Goal: Navigation & Orientation: Find specific page/section

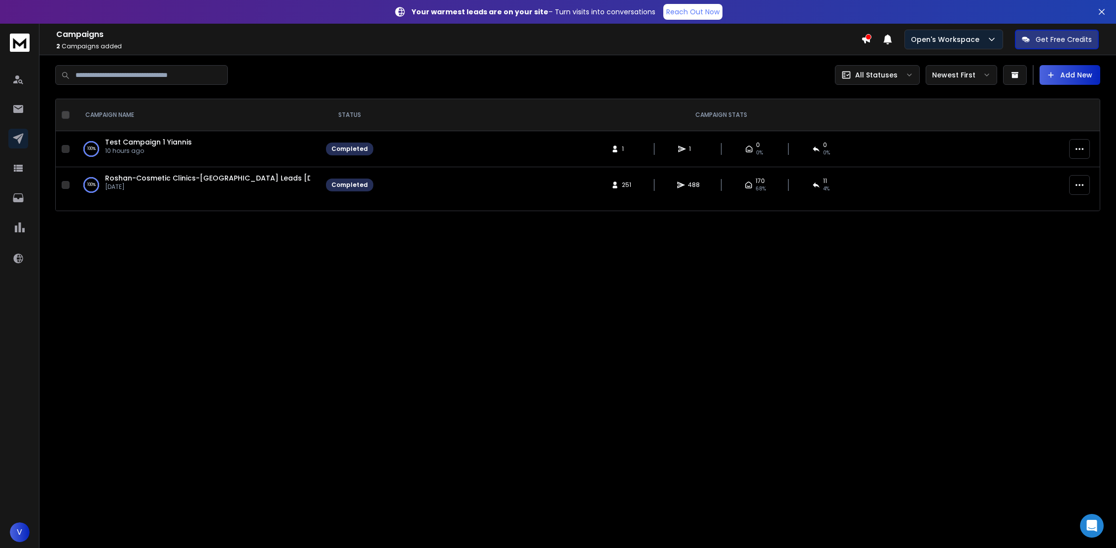
click at [922, 43] on p "Open's Workspace" at bounding box center [947, 40] width 72 height 10
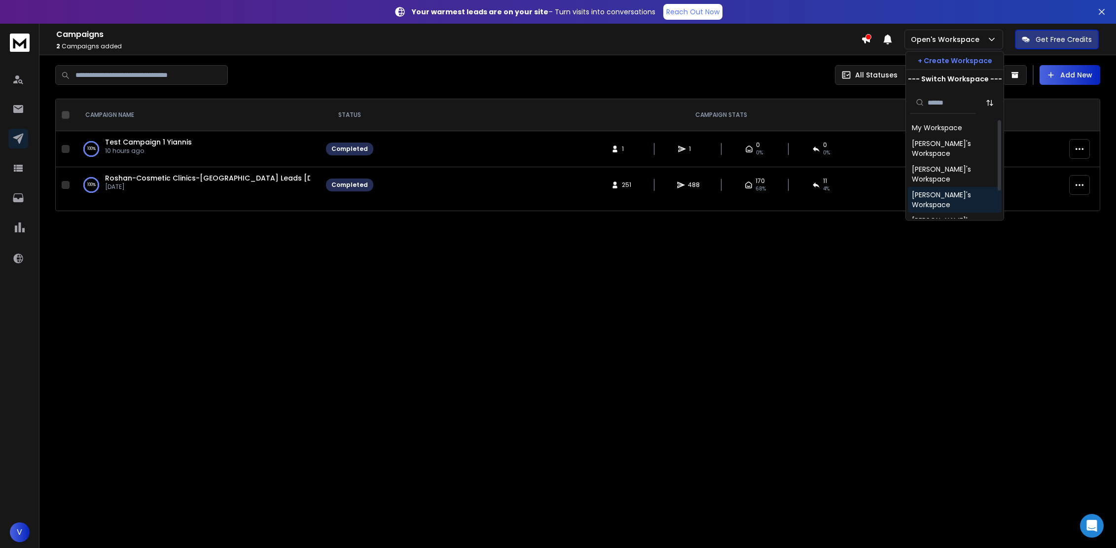
click at [931, 190] on div "Hugh's Workspace" at bounding box center [955, 200] width 86 height 20
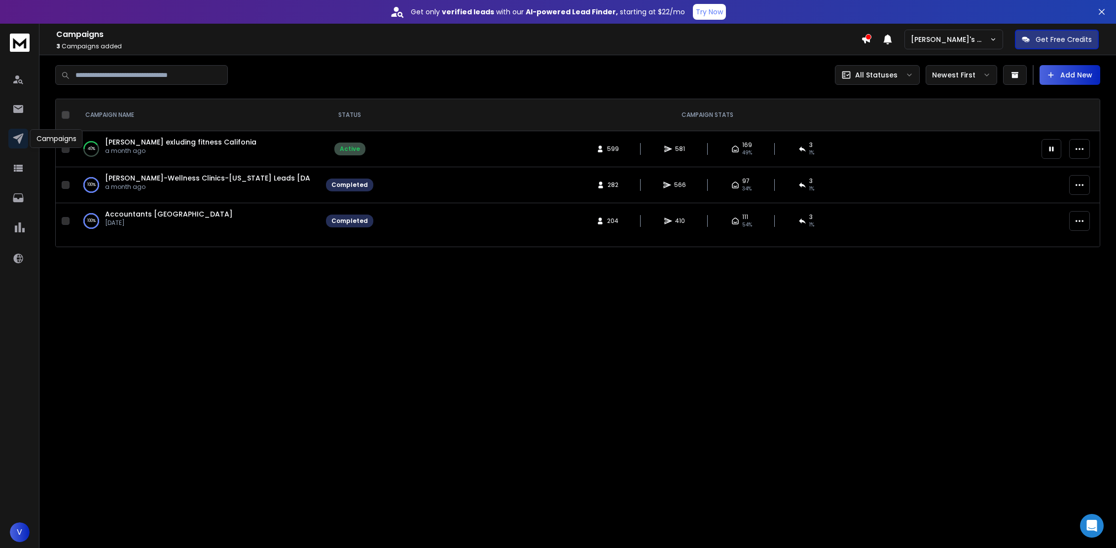
click at [25, 140] on link at bounding box center [18, 139] width 20 height 20
click at [26, 136] on link at bounding box center [18, 139] width 20 height 20
click at [14, 136] on icon at bounding box center [18, 139] width 12 height 12
click at [25, 174] on link at bounding box center [18, 168] width 20 height 20
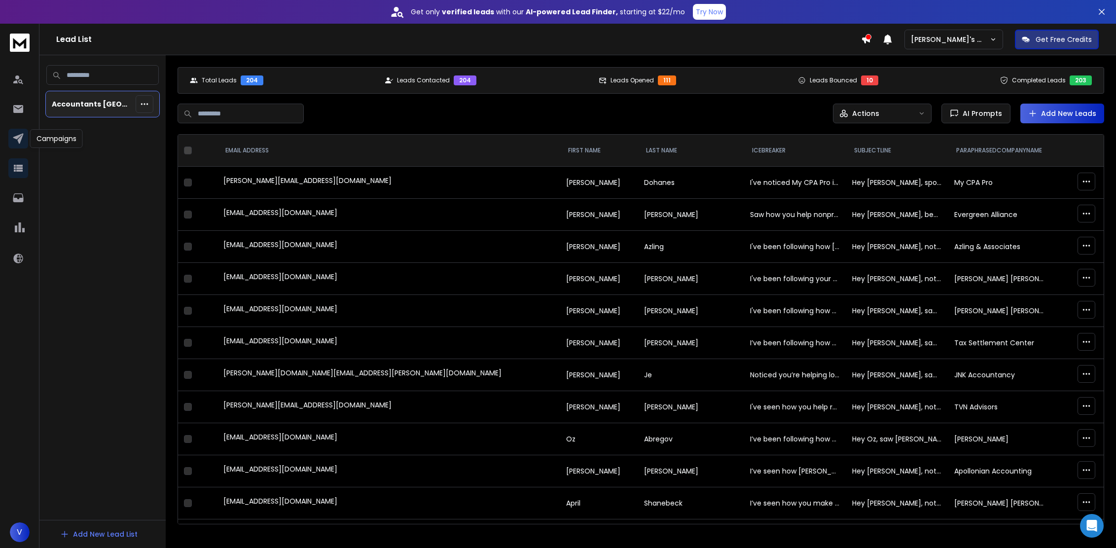
click at [25, 132] on link at bounding box center [18, 139] width 20 height 20
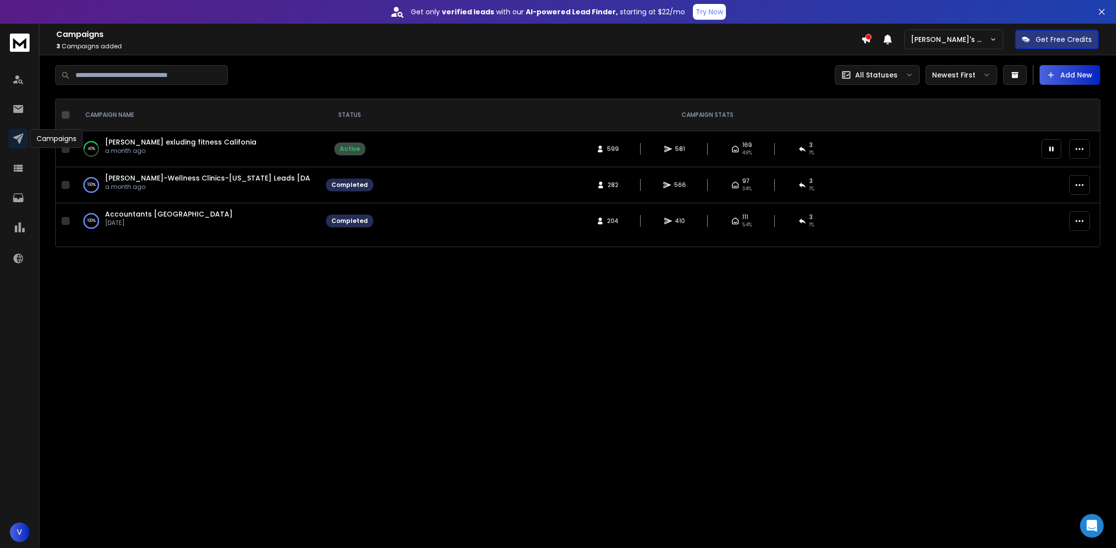
click at [25, 132] on link at bounding box center [18, 139] width 20 height 20
click at [25, 197] on link at bounding box center [18, 198] width 20 height 20
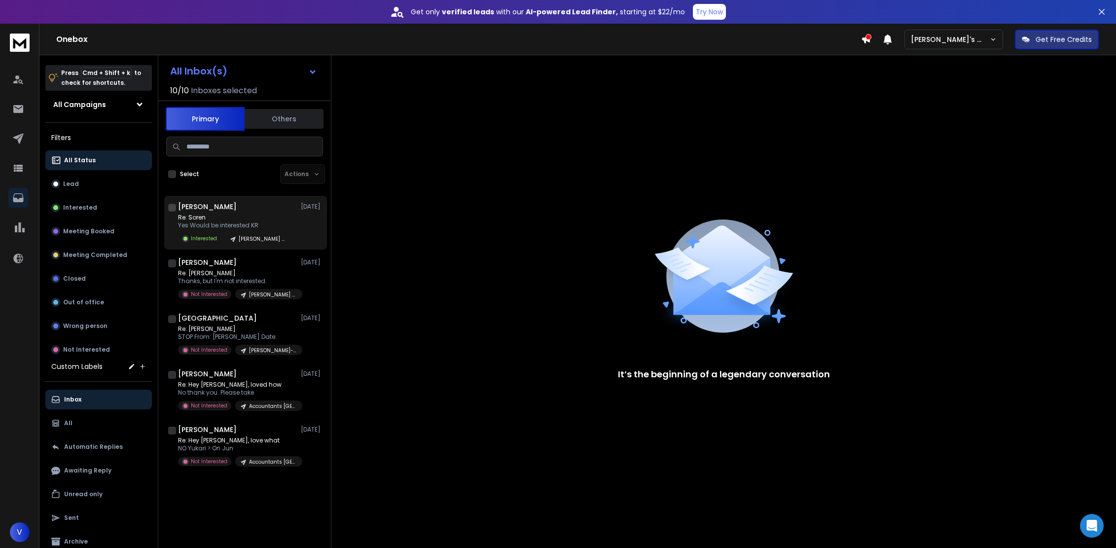
click at [221, 226] on p "Yes Would be interested KR" at bounding box center [235, 225] width 114 height 8
